Goal: Information Seeking & Learning: Check status

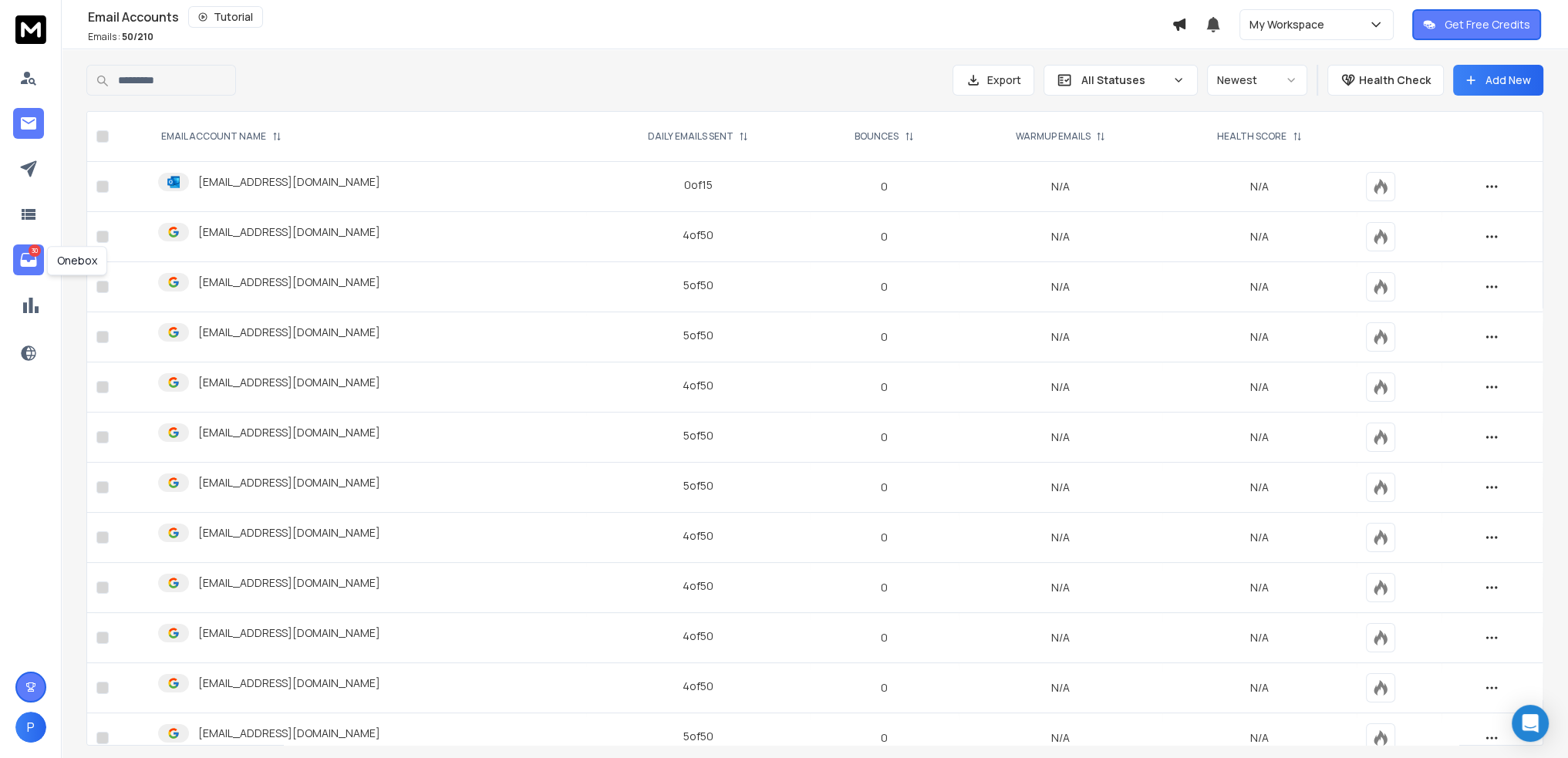
click at [27, 261] on icon at bounding box center [28, 259] width 18 height 18
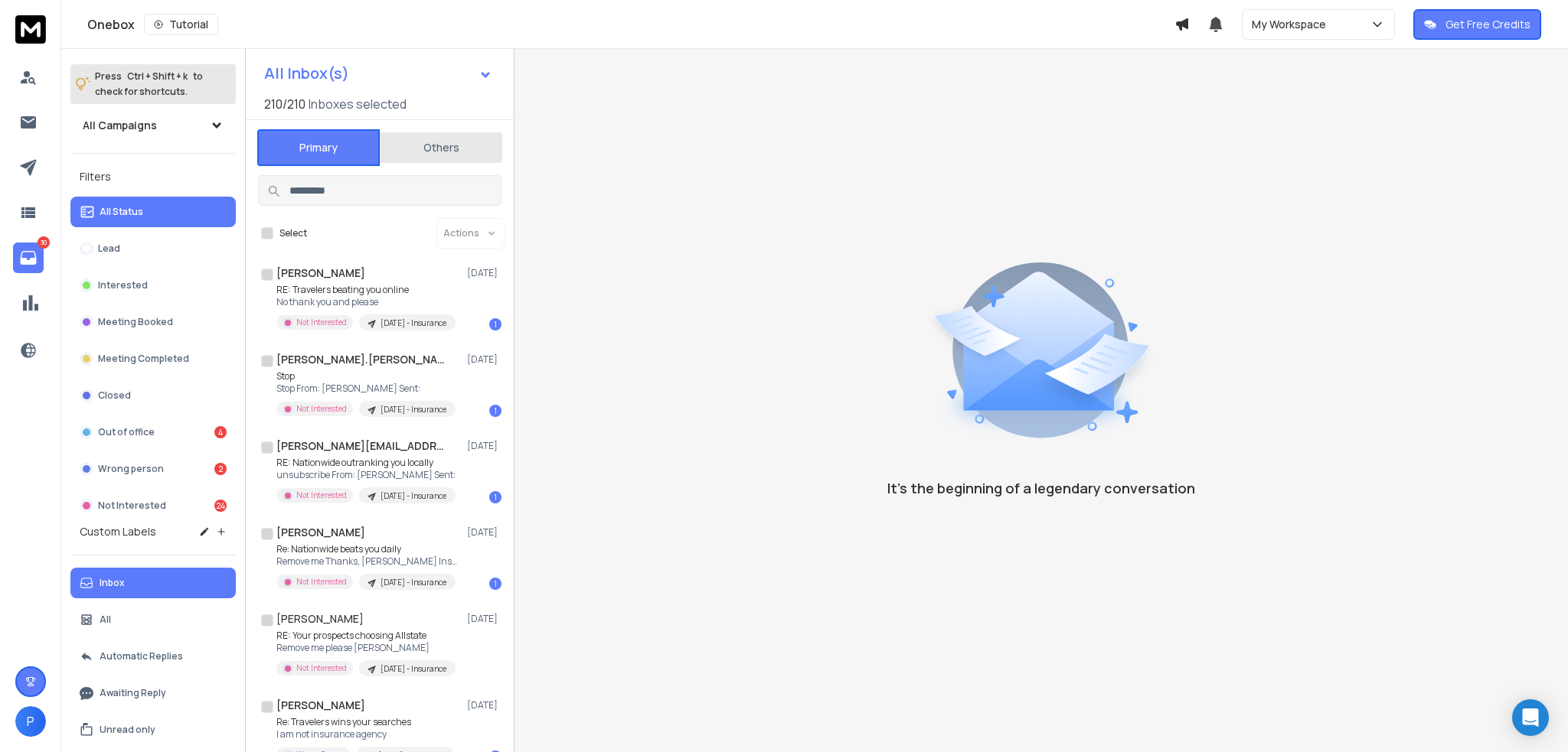
scroll to position [2220, 0]
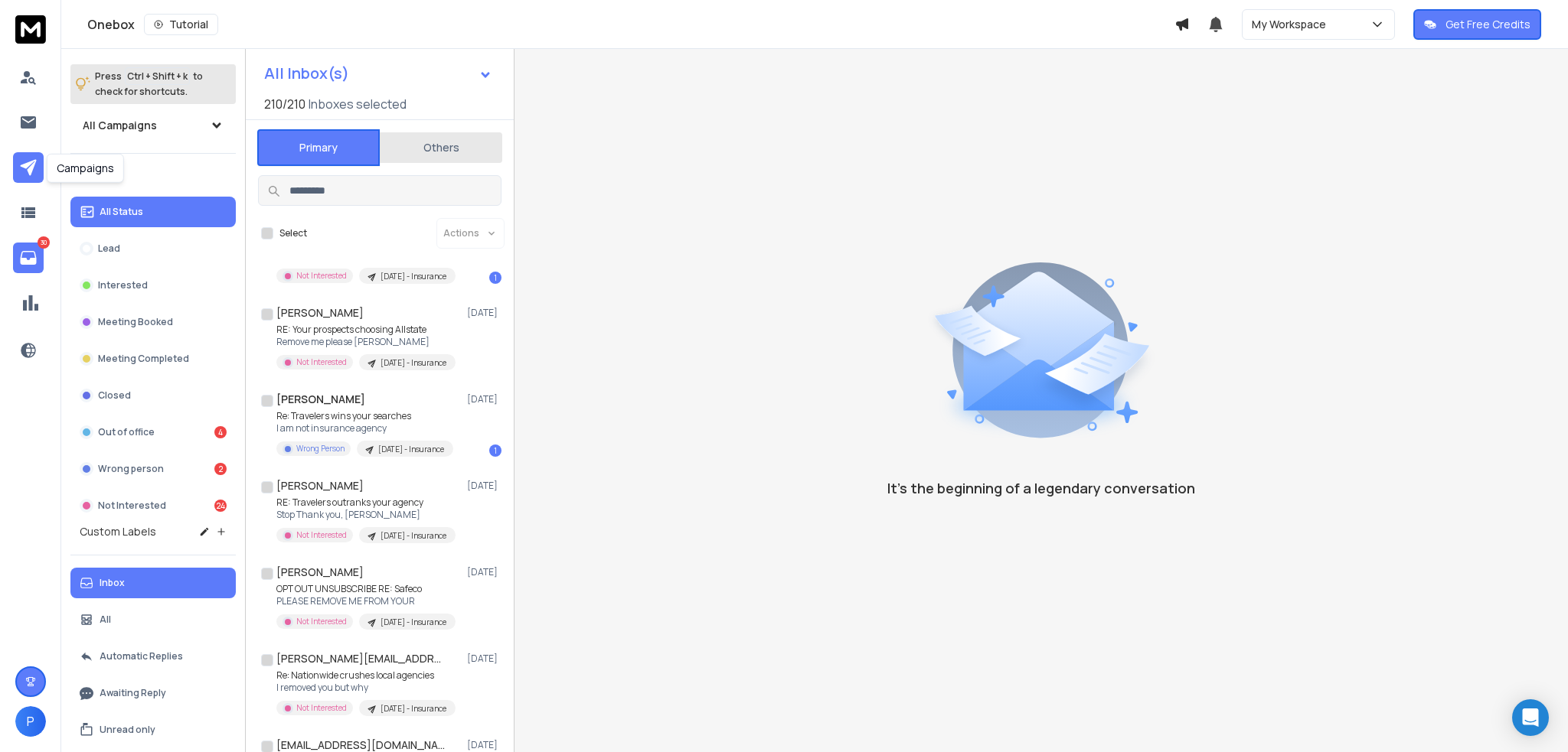
click at [21, 171] on icon at bounding box center [28, 167] width 18 height 18
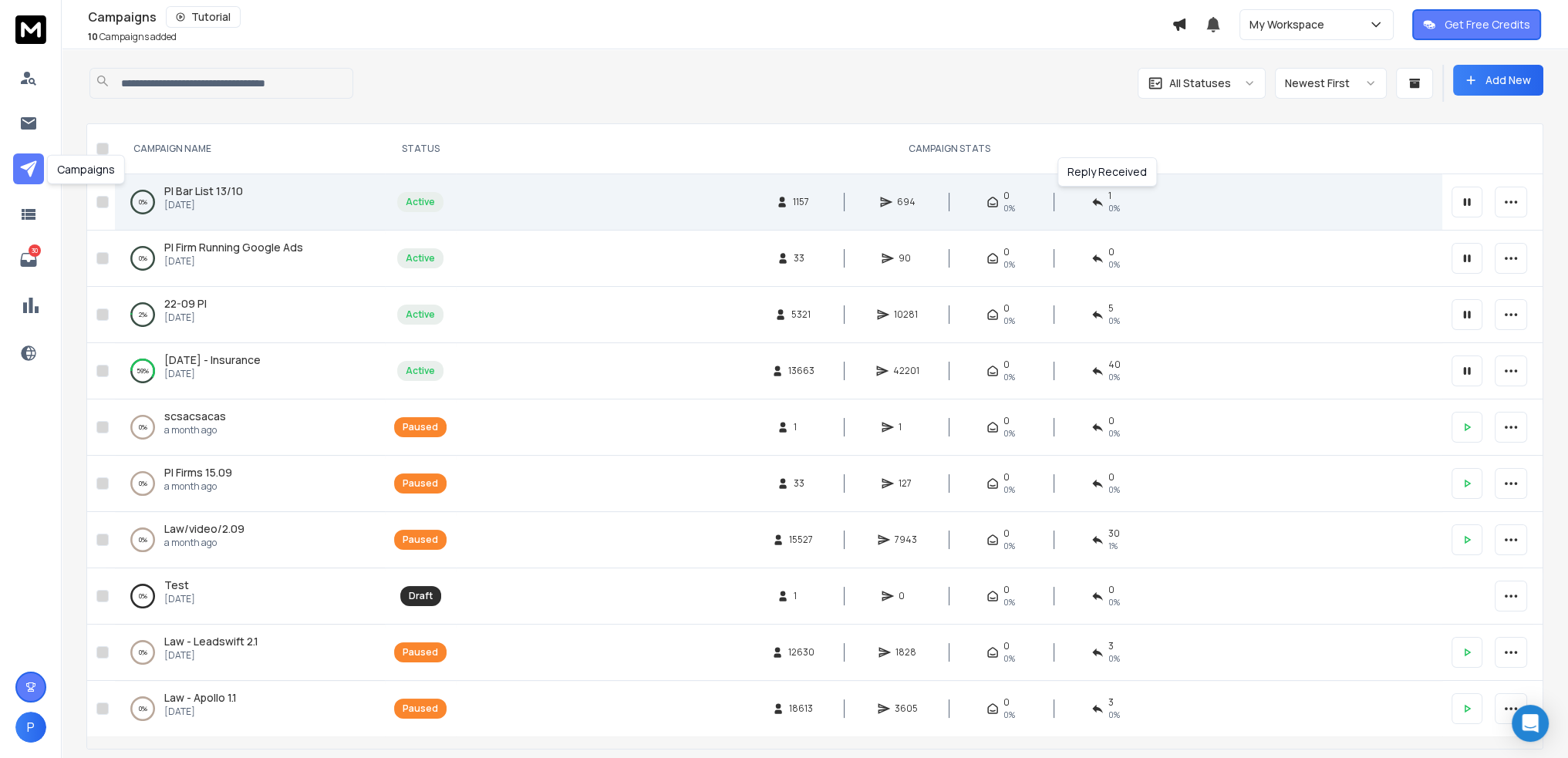
click at [1095, 200] on icon at bounding box center [1097, 202] width 14 height 14
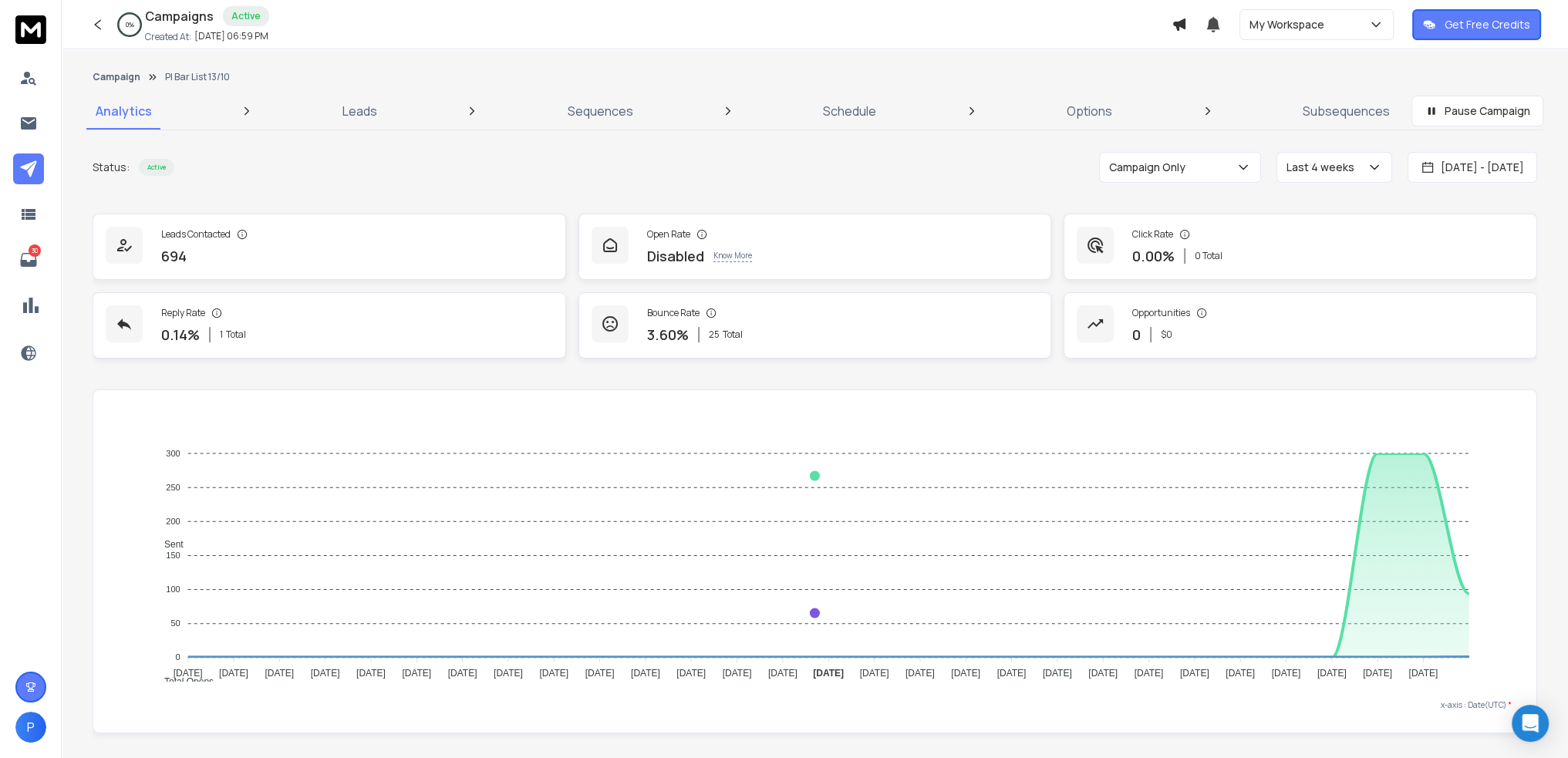
click at [228, 333] on span "Total" at bounding box center [236, 335] width 20 height 13
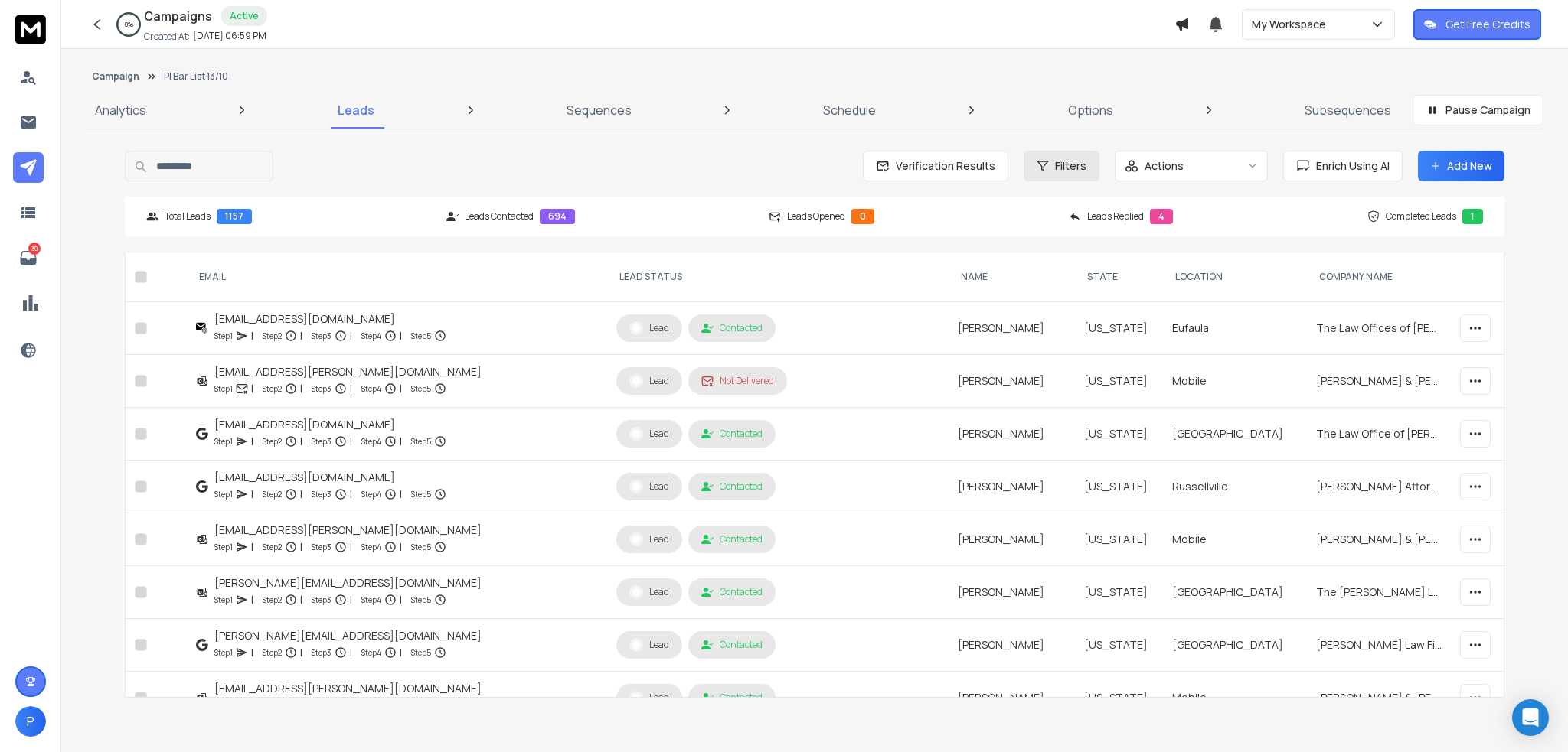
click at [1074, 168] on span "Filters" at bounding box center [1070, 166] width 32 height 15
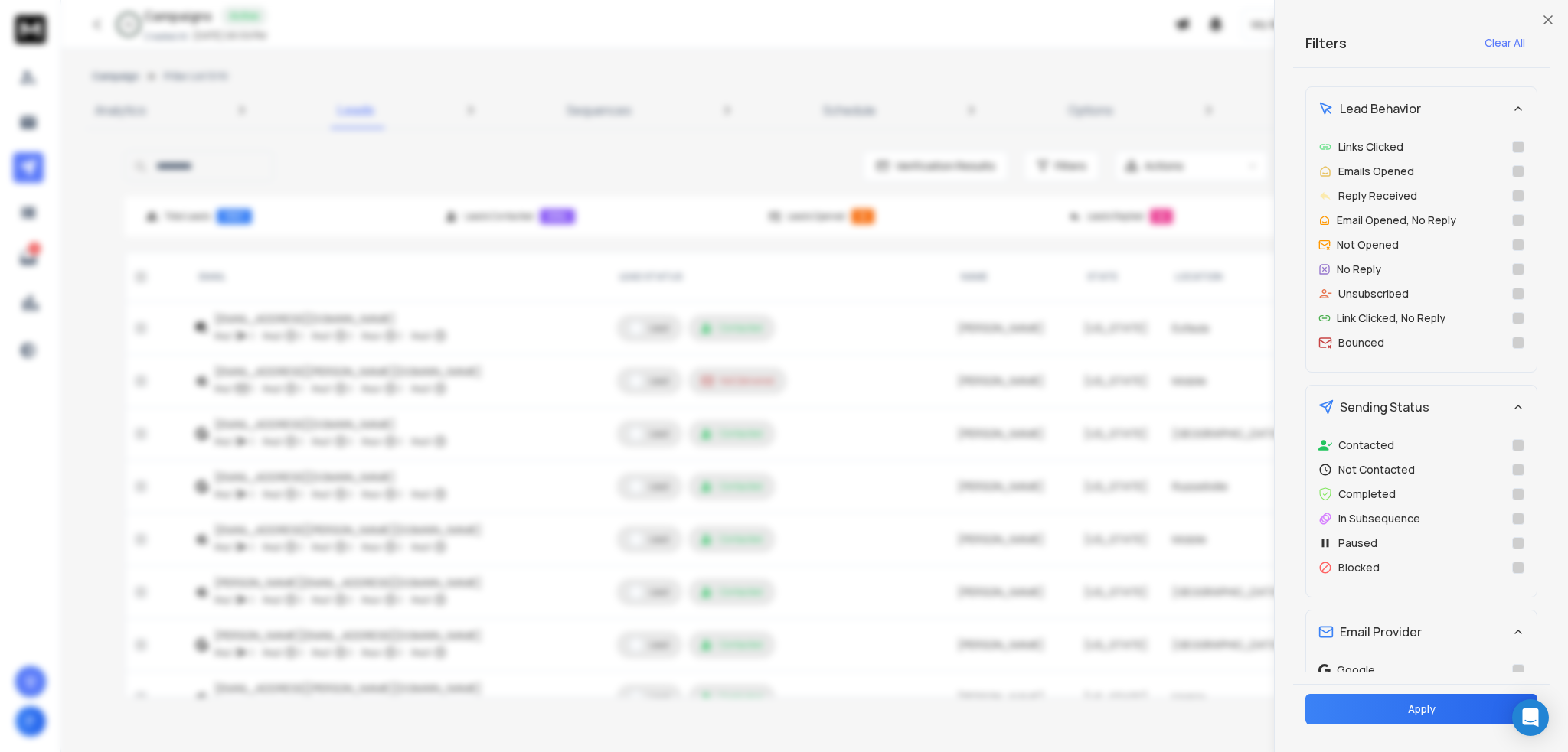
click at [1512, 192] on button "Reply Received" at bounding box center [1518, 196] width 12 height 12
click at [1437, 710] on button "Apply" at bounding box center [1421, 710] width 232 height 31
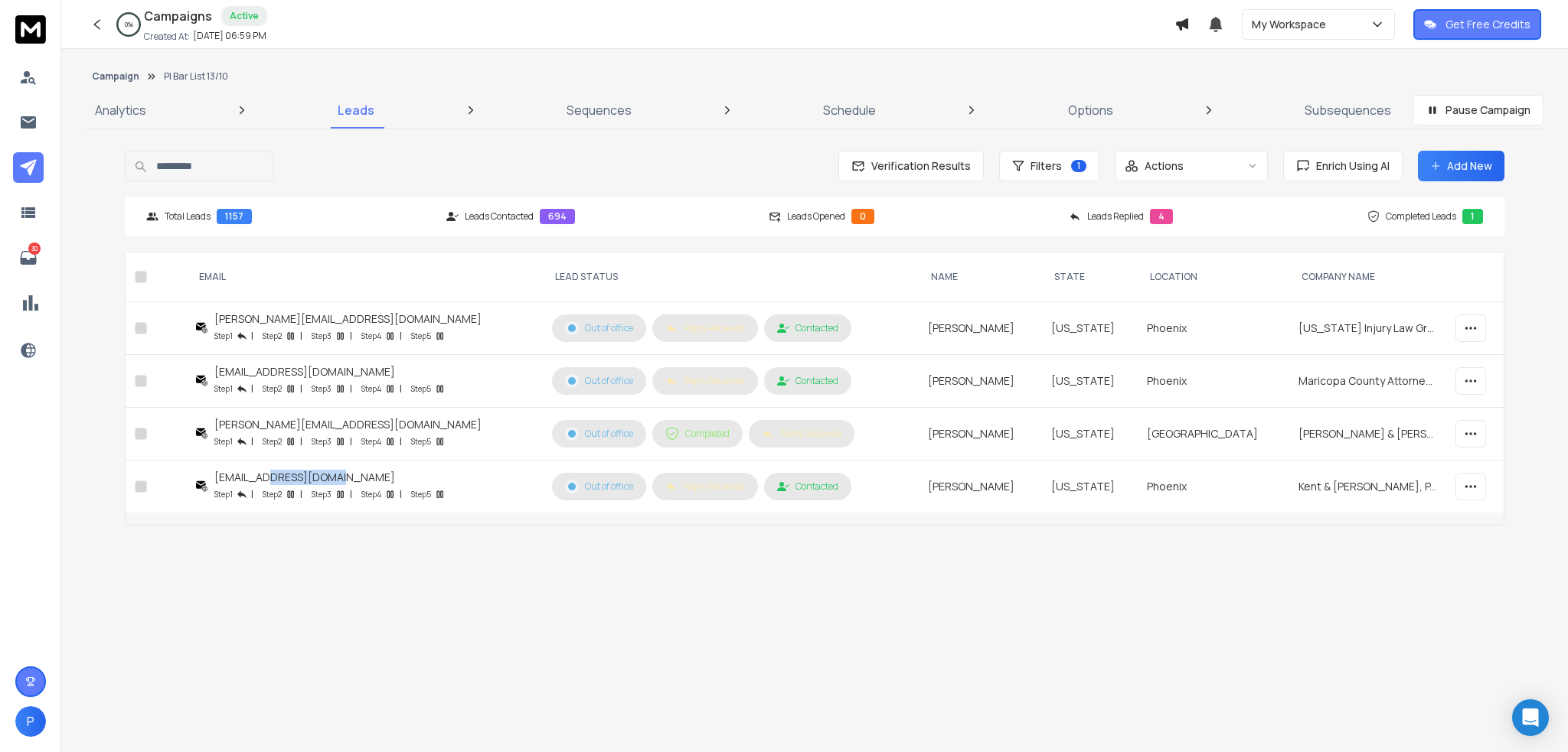
drag, startPoint x: 352, startPoint y: 475, endPoint x: 270, endPoint y: 479, distance: 82.1
click at [270, 479] on div "[EMAIL_ADDRESS][DOMAIN_NAME]" at bounding box center [330, 478] width 232 height 15
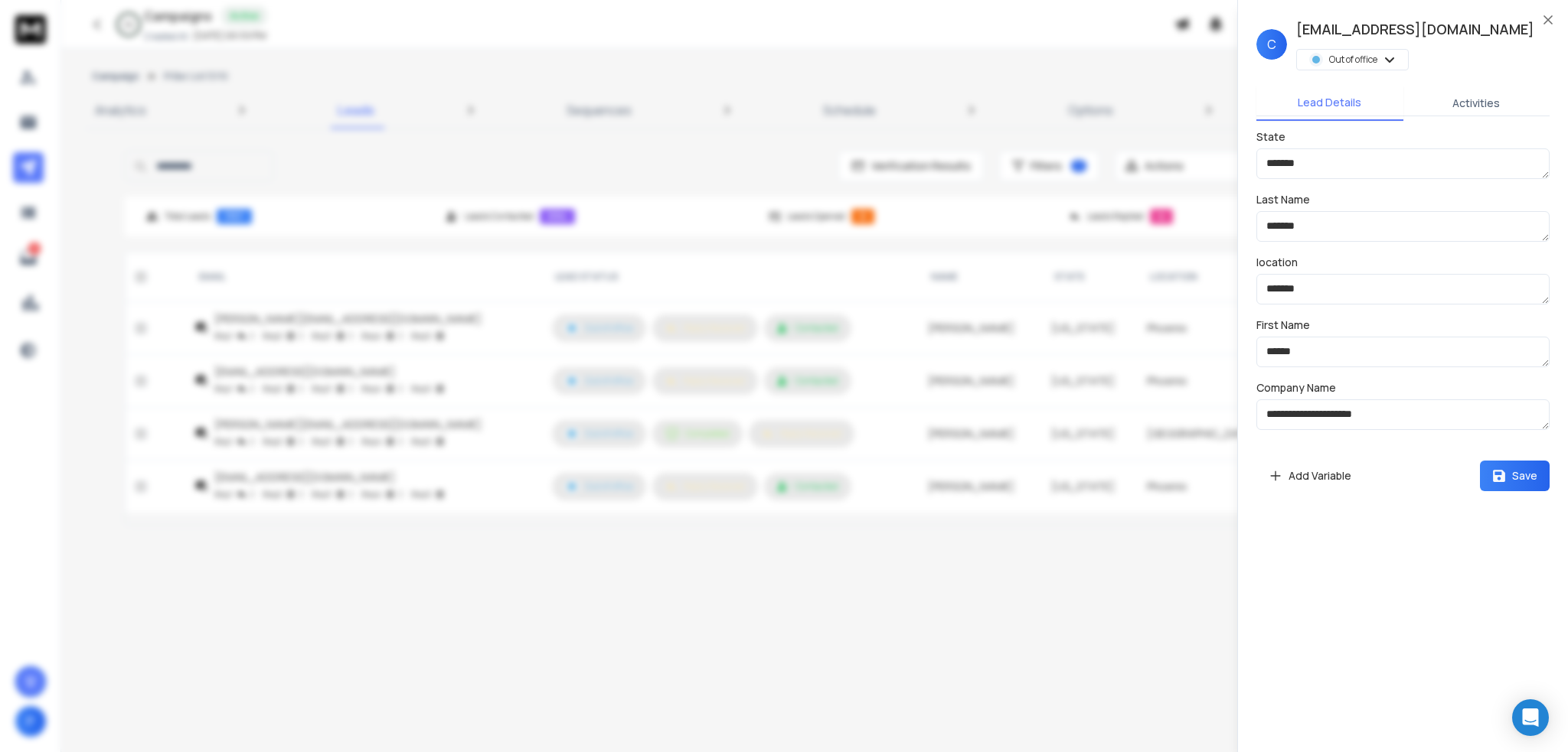
click at [290, 475] on div at bounding box center [784, 376] width 1568 height 752
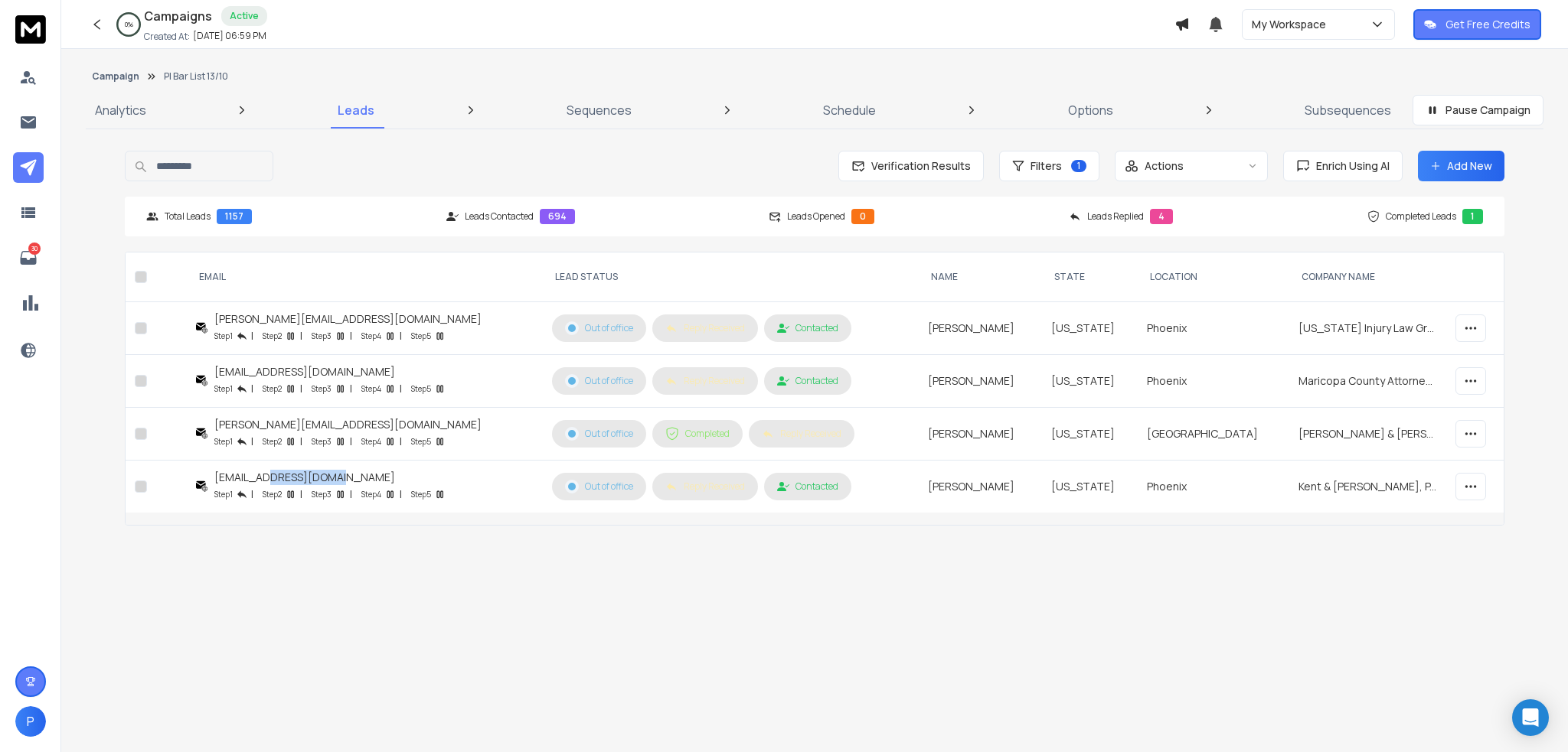
copy div "[DOMAIN_NAME]"
drag, startPoint x: 271, startPoint y: 476, endPoint x: 350, endPoint y: 477, distance: 79.0
click at [350, 477] on div "[EMAIL_ADDRESS][DOMAIN_NAME]" at bounding box center [330, 478] width 232 height 15
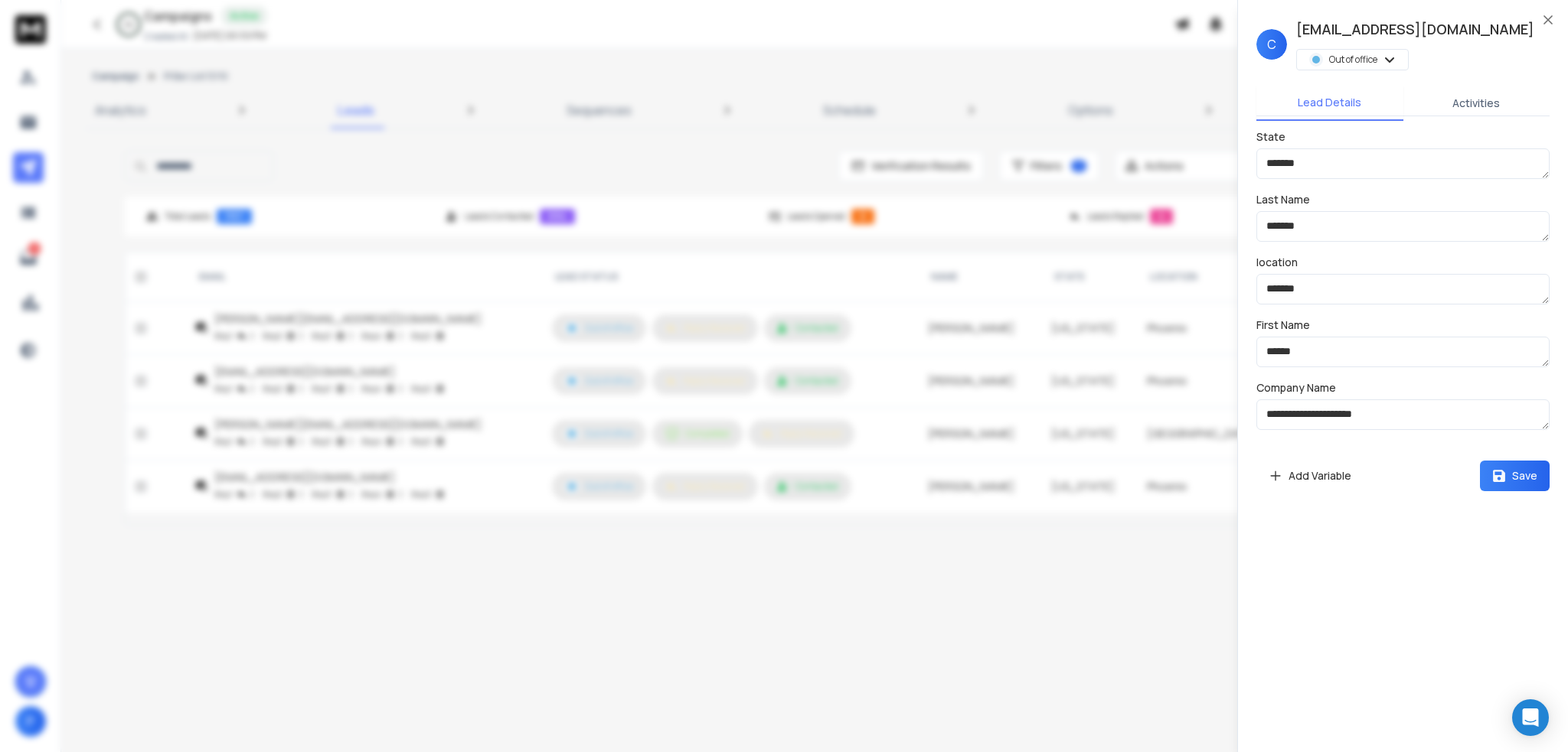
click at [831, 36] on div at bounding box center [784, 376] width 1568 height 752
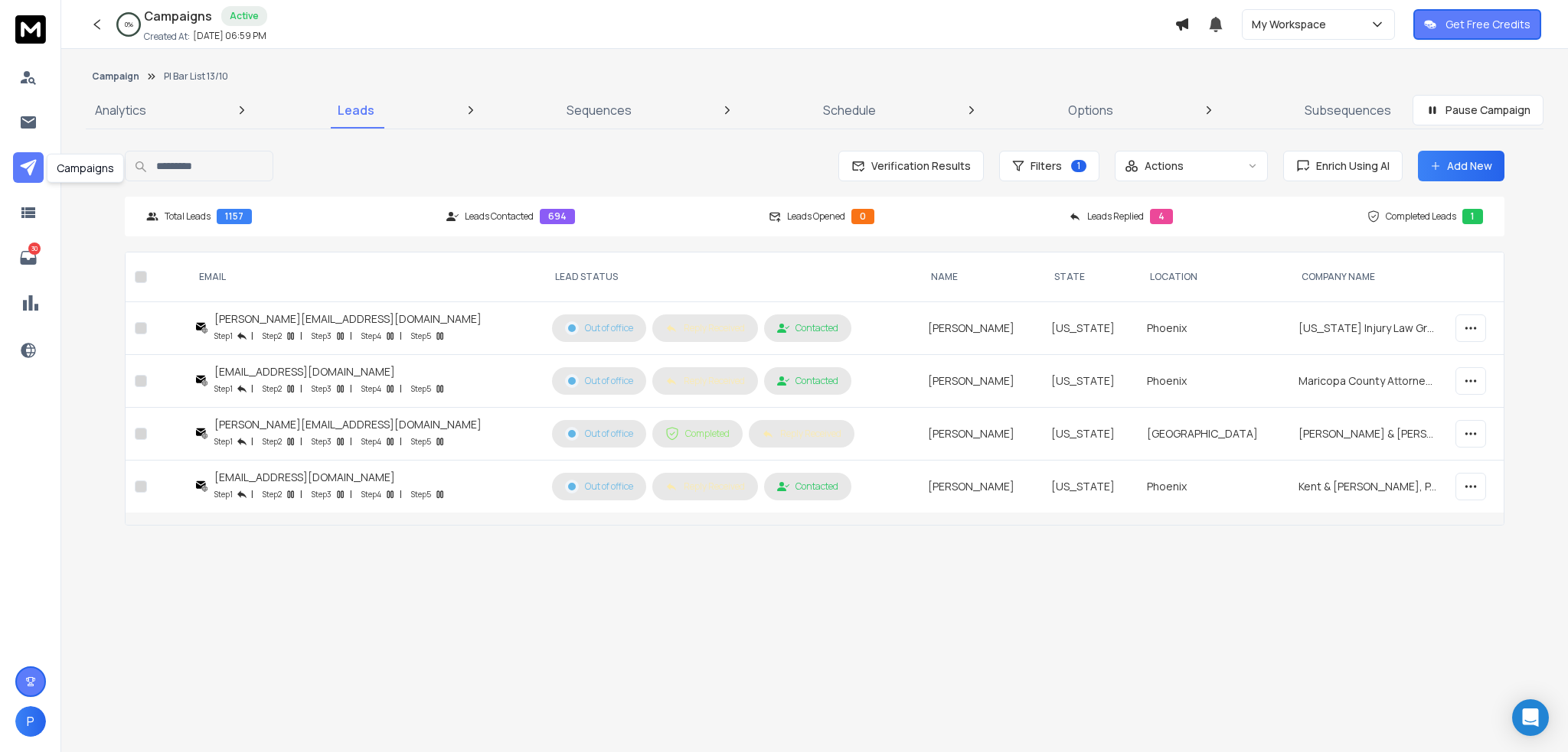
click at [30, 167] on icon at bounding box center [28, 168] width 16 height 16
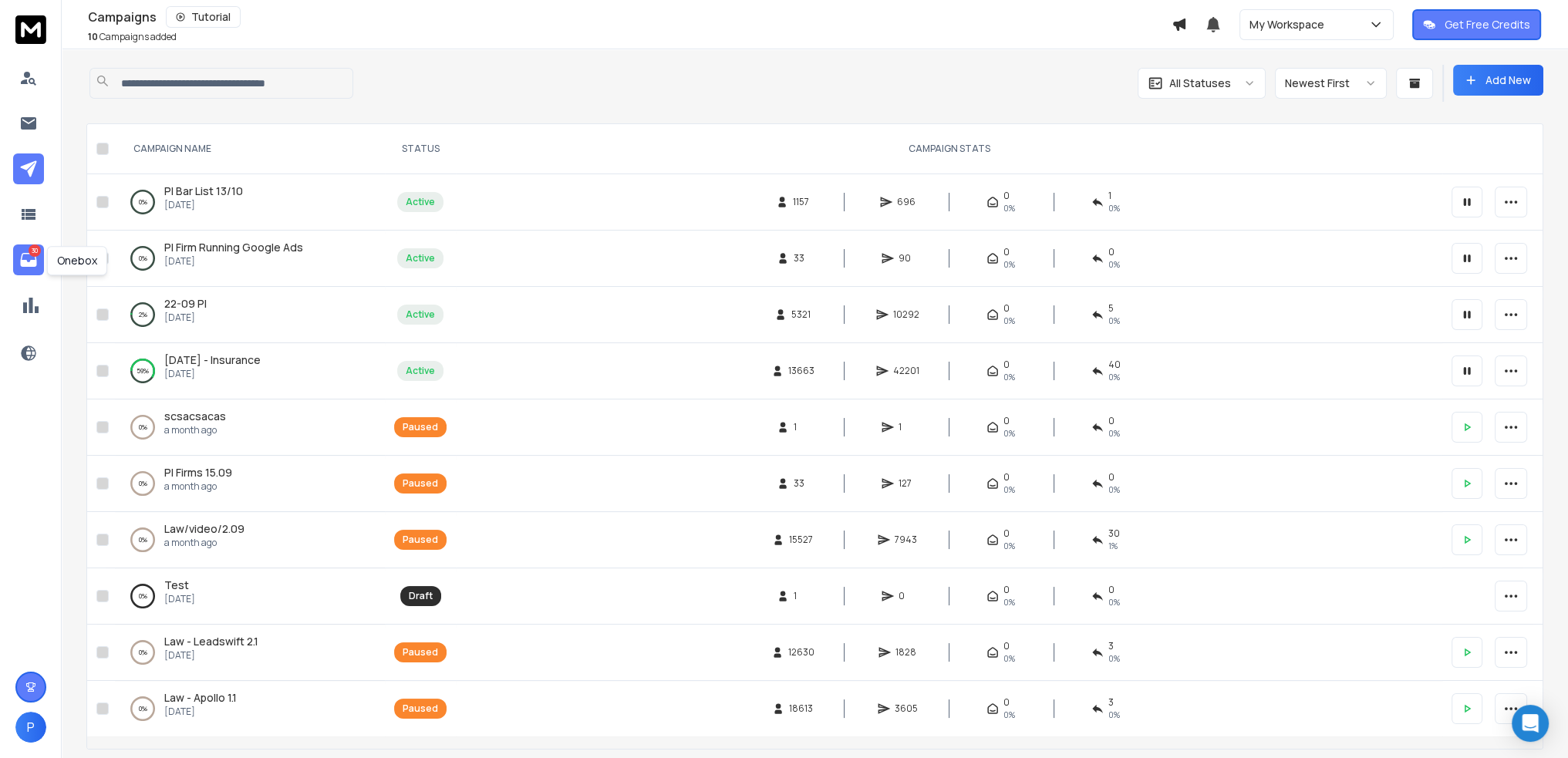
click at [26, 269] on icon at bounding box center [28, 259] width 18 height 18
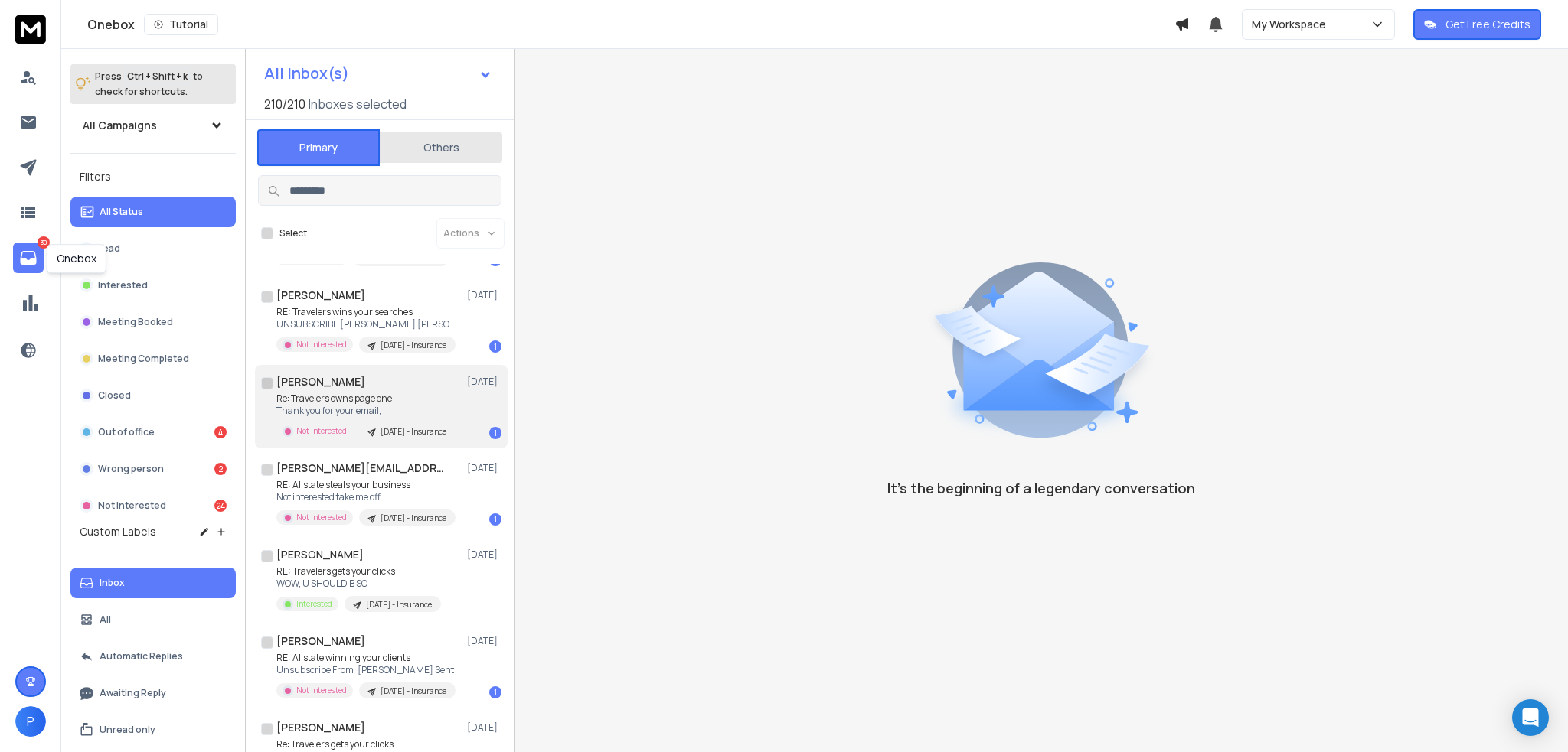
scroll to position [229, 0]
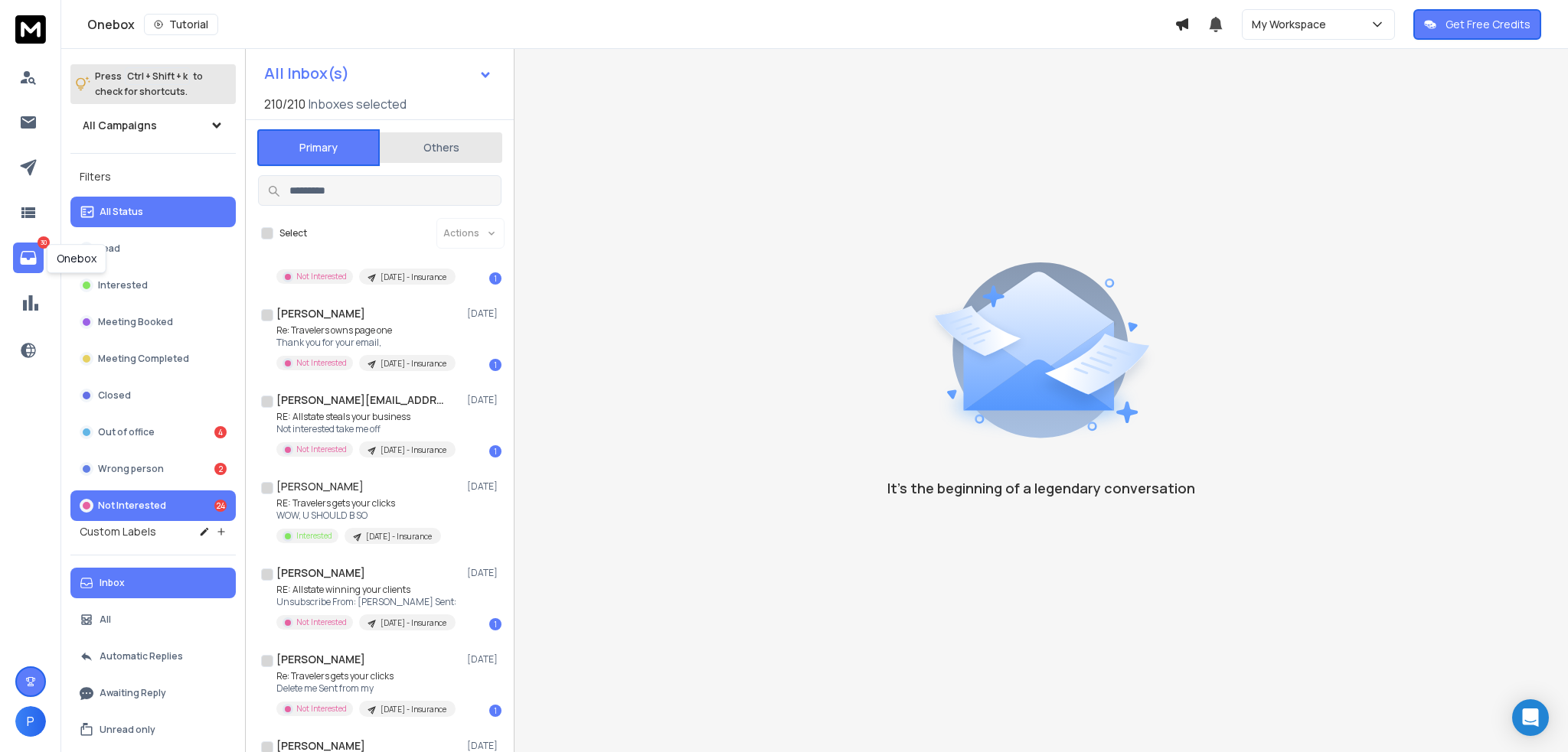
click at [119, 498] on button "Not Interested 24" at bounding box center [153, 505] width 165 height 31
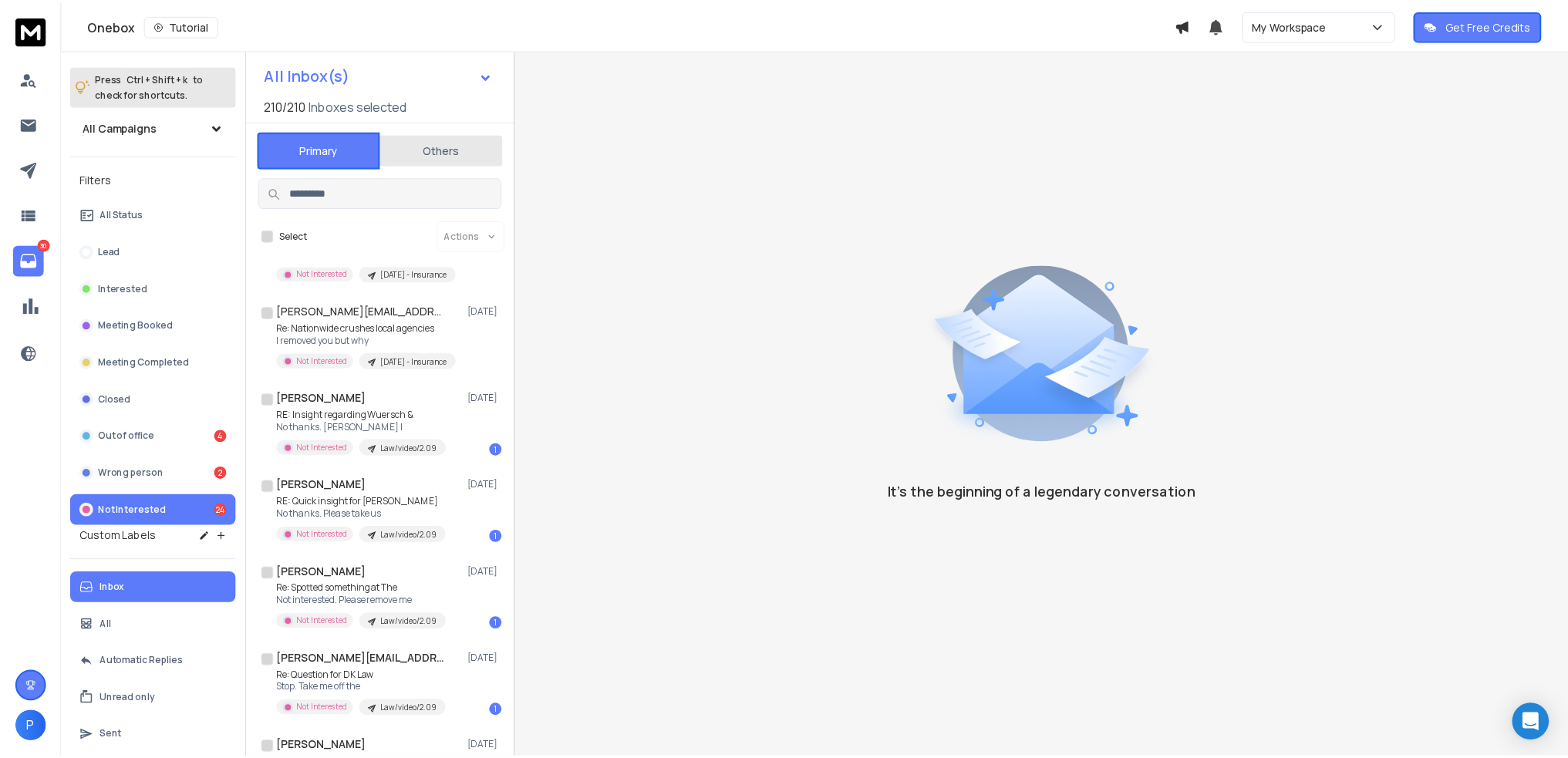
scroll to position [2160, 0]
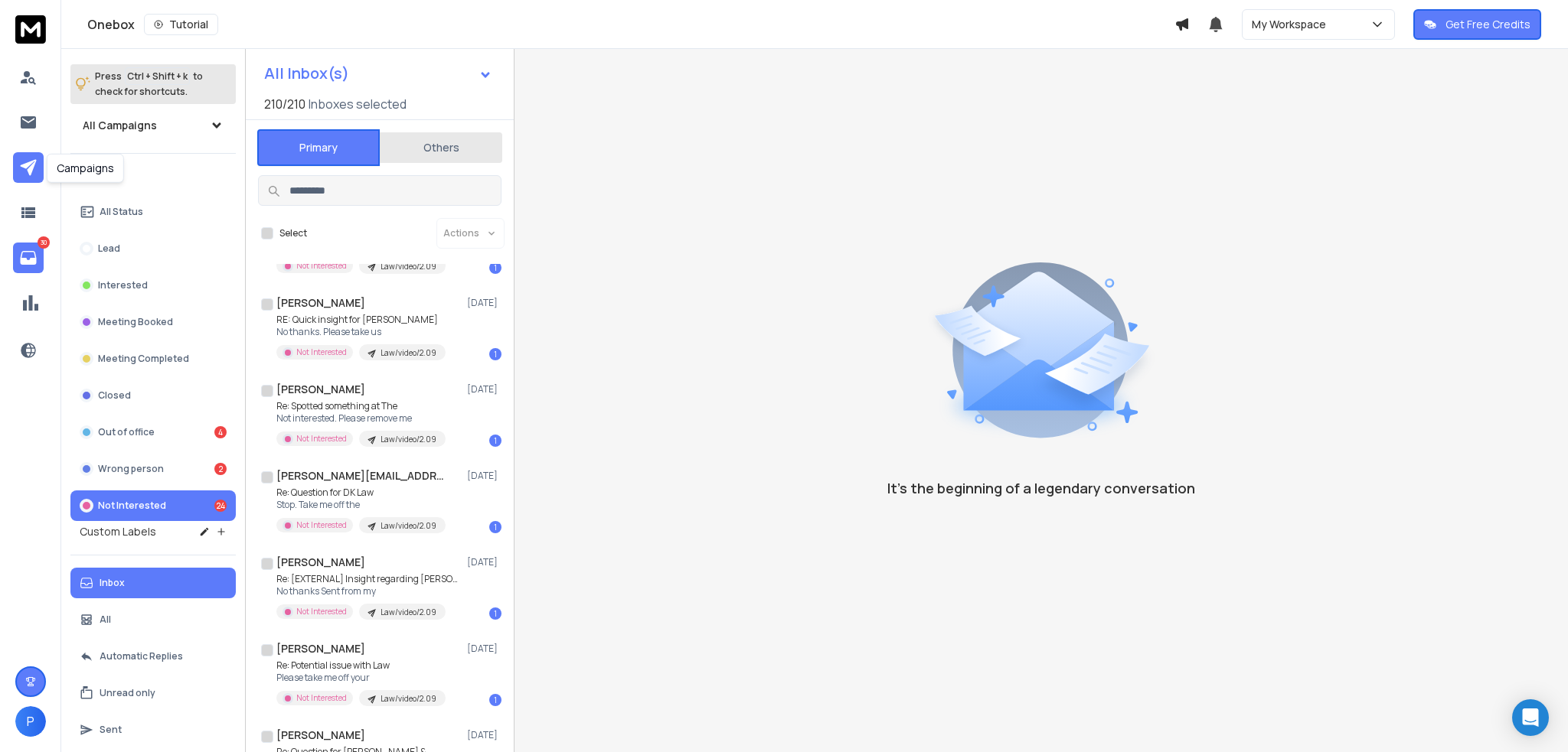
click at [21, 157] on link at bounding box center [29, 168] width 31 height 31
